Goal: Task Accomplishment & Management: Manage account settings

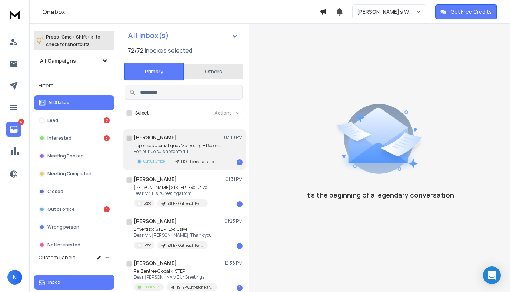
click at [204, 143] on p "Réponse automatique : Marketing + Recently" at bounding box center [178, 146] width 89 height 6
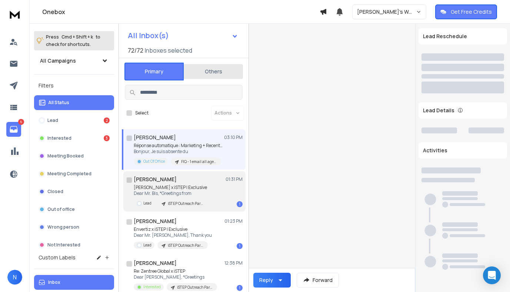
click at [179, 183] on div "[PERSON_NAME] 01:31 PM [PERSON_NAME] x iSTEP | Exclusive Dear Mr. Bis, *Greetin…" at bounding box center [188, 191] width 109 height 31
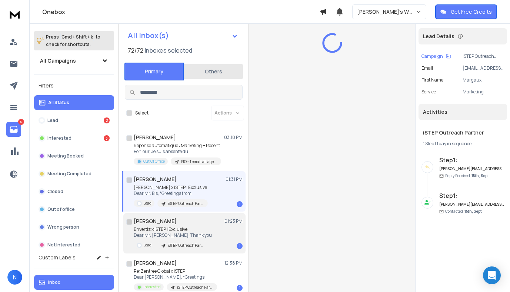
click at [173, 230] on p "Envertiz x iSTEP | Exclusive" at bounding box center [173, 229] width 78 height 6
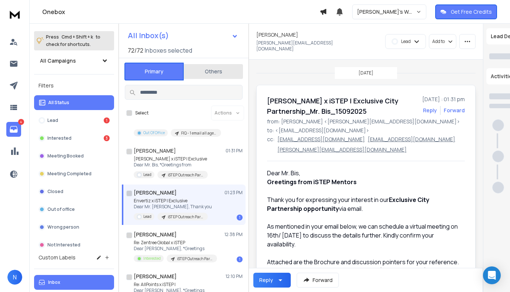
click at [173, 230] on div "[PERSON_NAME] 12:38 PM Re: Zentree Global x iSTEP Dear [PERSON_NAME], *Greeting…" at bounding box center [184, 246] width 122 height 40
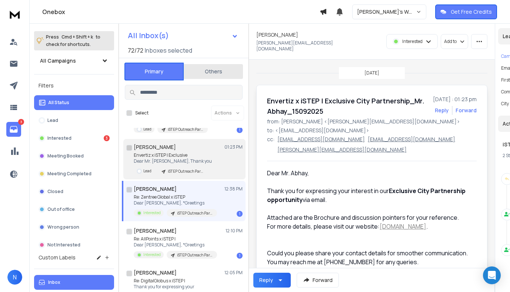
click at [173, 230] on div "[PERSON_NAME] 12:10 PM" at bounding box center [188, 230] width 109 height 7
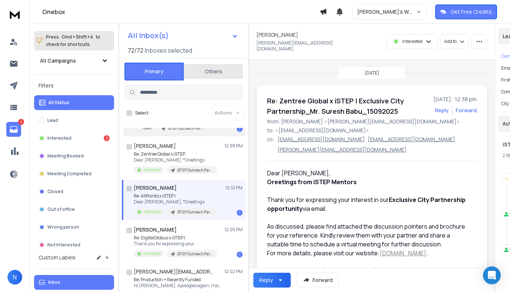
click at [173, 230] on div "[PERSON_NAME] 12:05 PM" at bounding box center [188, 229] width 109 height 7
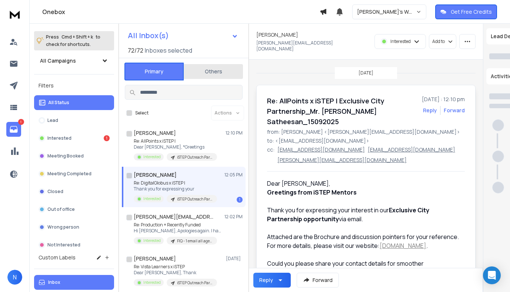
scroll to position [172, 0]
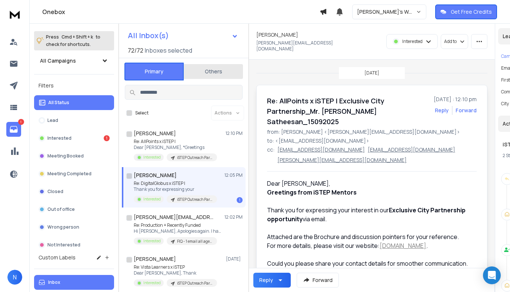
click at [173, 230] on p "Hi [PERSON_NAME], Apologies again. I have" at bounding box center [178, 231] width 89 height 6
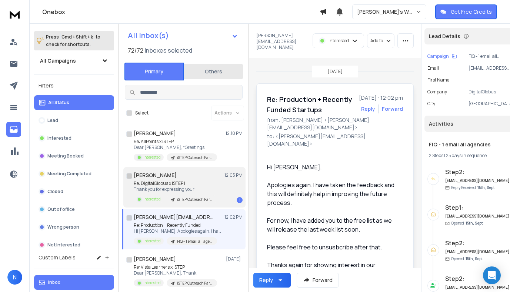
click at [190, 188] on p "Thank you for expressing your" at bounding box center [175, 189] width 83 height 6
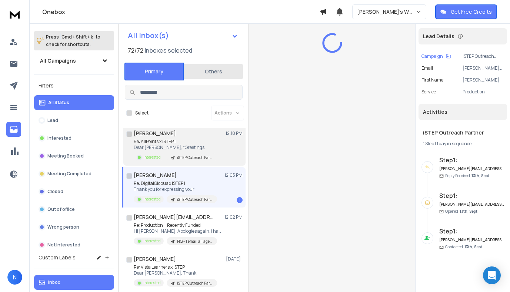
click at [193, 146] on p "Dear [PERSON_NAME], *Greetings" at bounding box center [175, 148] width 83 height 6
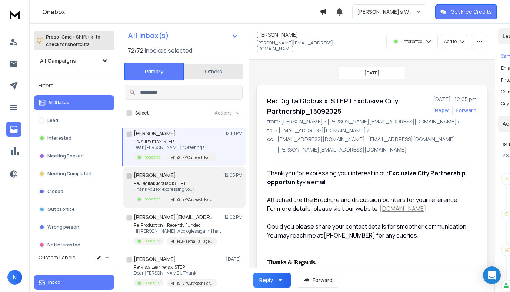
scroll to position [0, 0]
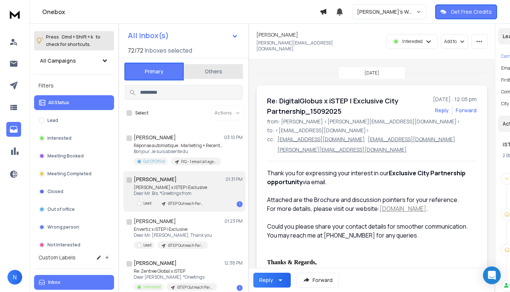
click at [202, 182] on div "[PERSON_NAME] 01:31 PM" at bounding box center [188, 179] width 109 height 7
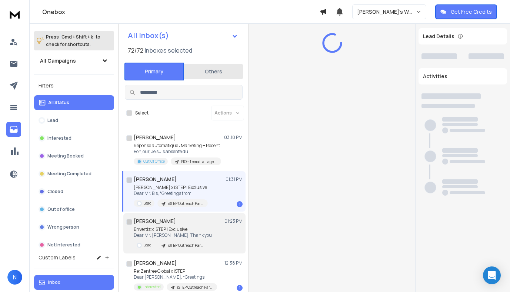
click at [187, 244] on p "iSTEP Outreach Partner" at bounding box center [186, 246] width 36 height 6
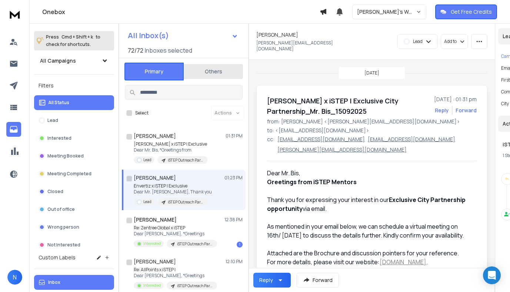
scroll to position [50, 0]
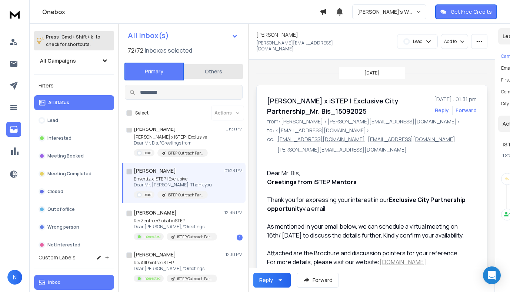
click at [187, 244] on div "[PERSON_NAME] 12:38 PM Re: Zentree Global x iSTEP Dear [PERSON_NAME], *Greeting…" at bounding box center [184, 225] width 122 height 40
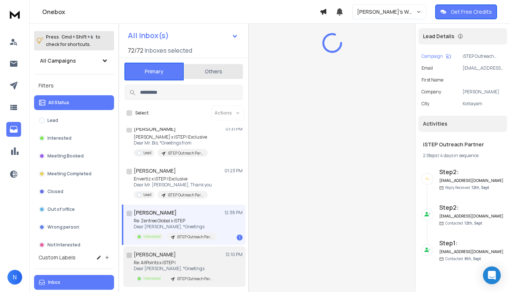
click at [186, 265] on p "Re: AllPoints x iSTEP |" at bounding box center [175, 263] width 83 height 6
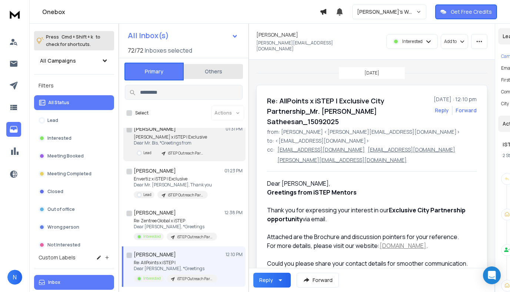
click at [182, 130] on div "[PERSON_NAME] 01:31 PM" at bounding box center [188, 128] width 109 height 7
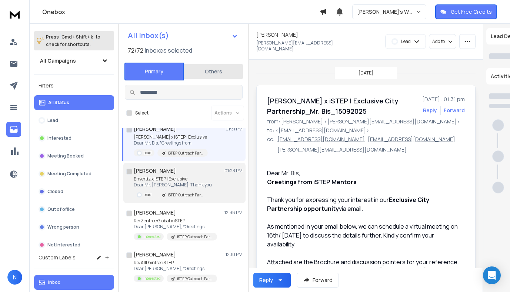
scroll to position [0, 0]
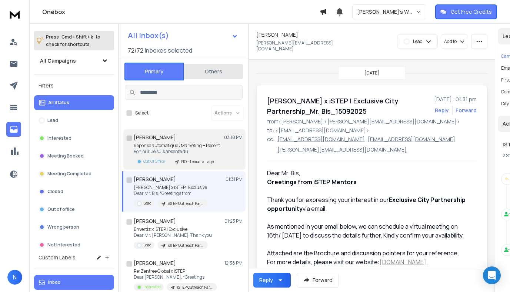
click at [175, 155] on div "Réponse automatique : Marketing + Recently Bonjour, Je suis absente du Out Of O…" at bounding box center [178, 154] width 89 height 23
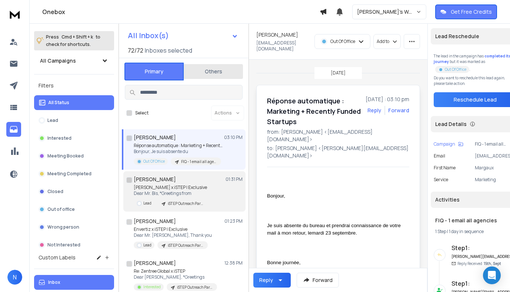
click at [162, 192] on p "Dear Mr. Bis, *Greetings from" at bounding box center [171, 193] width 74 height 6
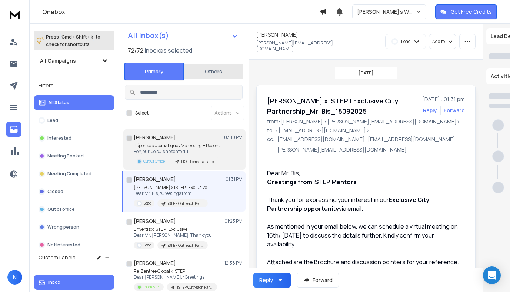
click at [176, 135] on h1 "[PERSON_NAME]" at bounding box center [155, 137] width 42 height 7
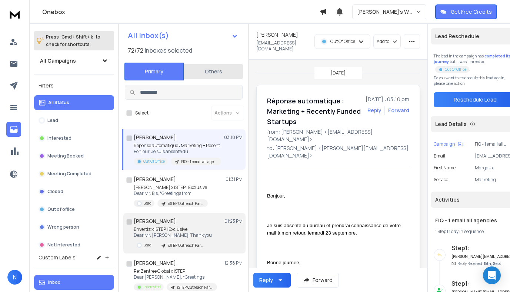
click at [175, 236] on p "Dear Mr. [PERSON_NAME], Thank you" at bounding box center [173, 235] width 78 height 6
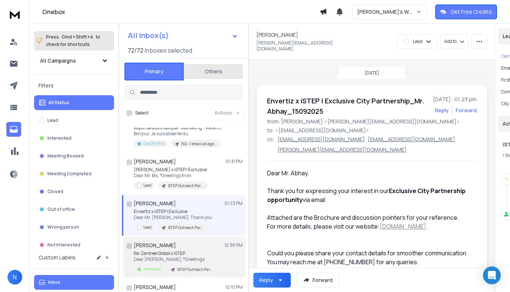
click at [172, 259] on p "Dear [PERSON_NAME], *Greetings" at bounding box center [175, 259] width 83 height 6
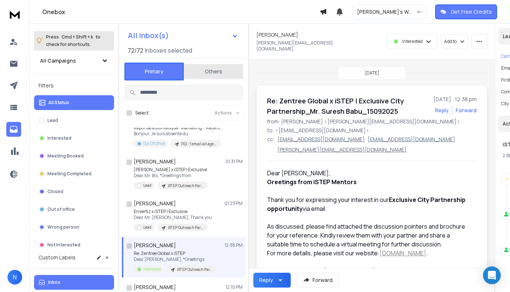
scroll to position [62, 0]
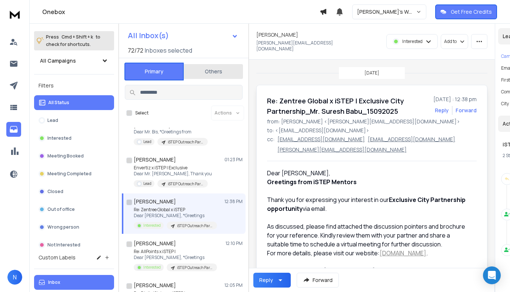
click at [172, 259] on p "Dear [PERSON_NAME], *Greetings" at bounding box center [175, 258] width 83 height 6
